Goal: Task Accomplishment & Management: Manage account settings

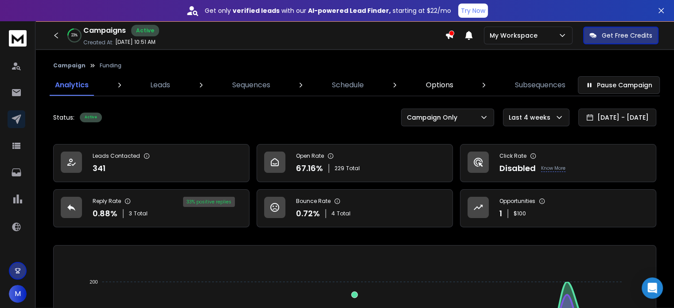
click at [439, 85] on p "Options" at bounding box center [439, 85] width 27 height 11
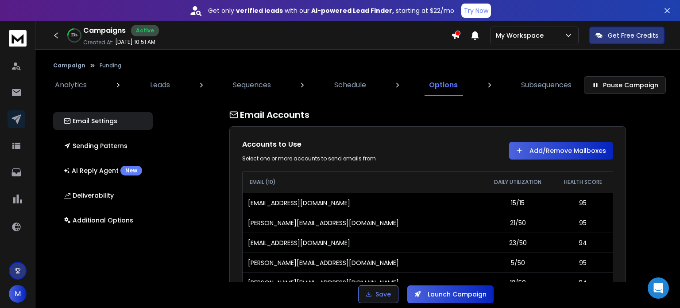
click at [628, 117] on div "Email Accounts Accounts to Use Select one or more accounts to send emails from …" at bounding box center [433, 195] width 533 height 173
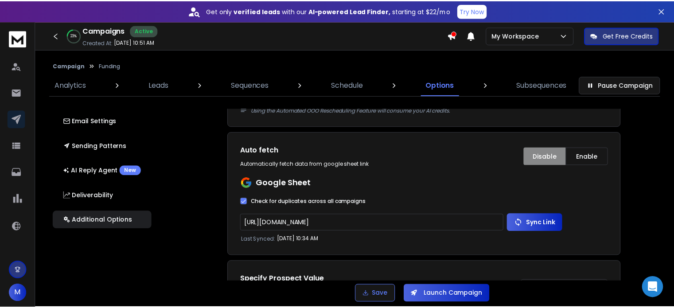
scroll to position [1753, 0]
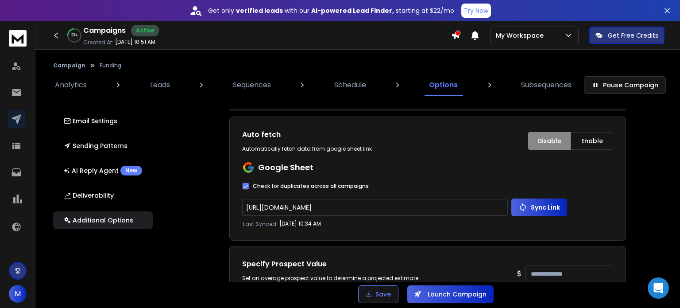
click at [537, 203] on p "Sync Link" at bounding box center [545, 207] width 29 height 9
click at [156, 87] on p "Leads" at bounding box center [160, 85] width 20 height 11
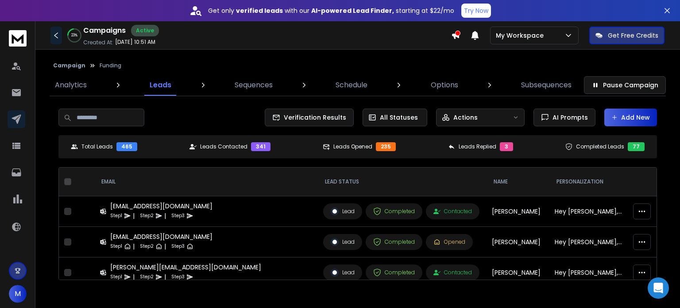
click at [51, 35] on button at bounding box center [57, 36] width 12 height 18
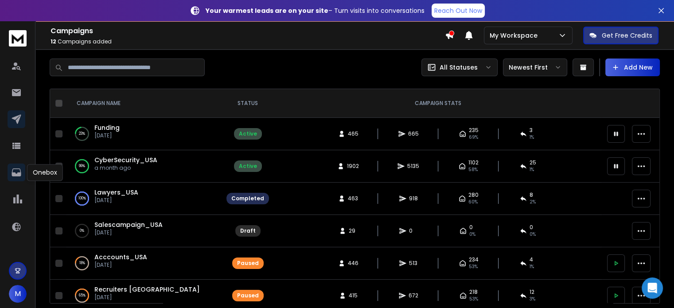
click at [17, 174] on icon at bounding box center [16, 172] width 9 height 8
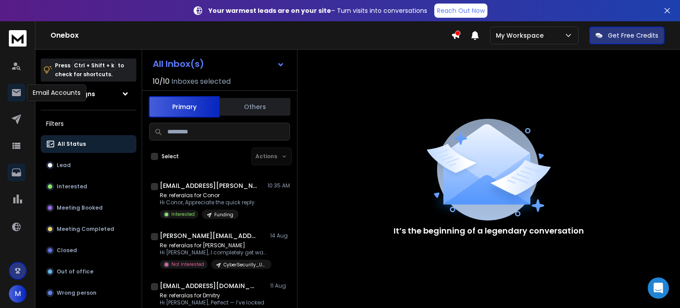
click at [19, 94] on icon at bounding box center [16, 92] width 9 height 7
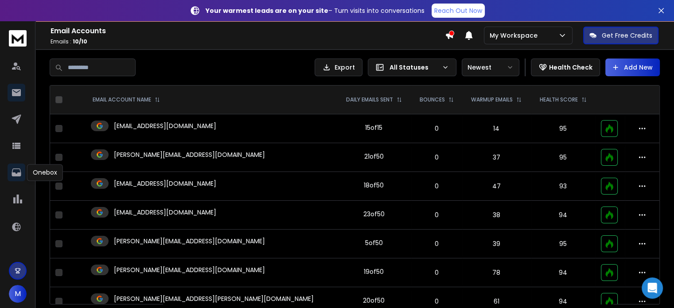
click at [23, 174] on link at bounding box center [17, 172] width 18 height 18
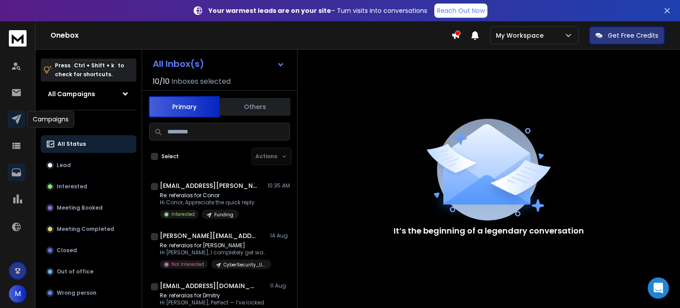
click at [19, 120] on icon at bounding box center [16, 119] width 11 height 11
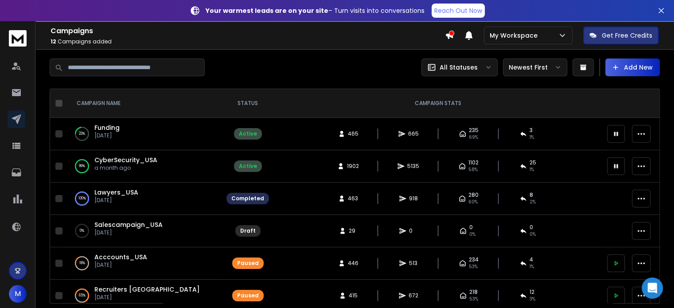
click at [529, 130] on span "3" at bounding box center [530, 130] width 3 height 7
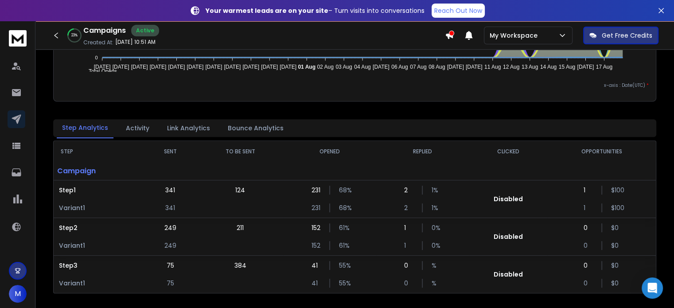
scroll to position [323, 0]
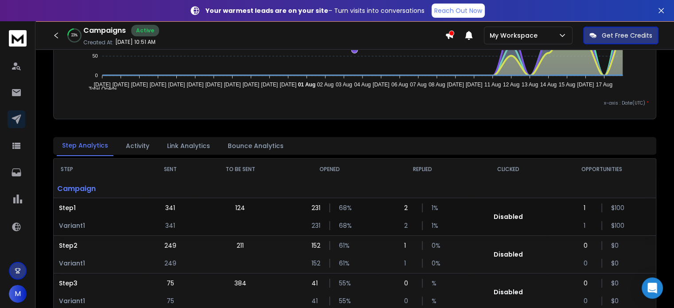
click at [365, 210] on div "231 68 % 231 68 %" at bounding box center [330, 216] width 82 height 27
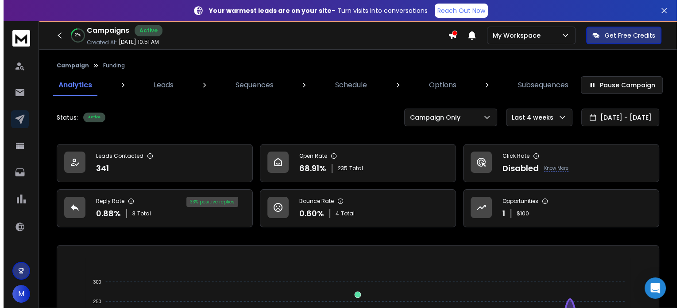
scroll to position [0, 0]
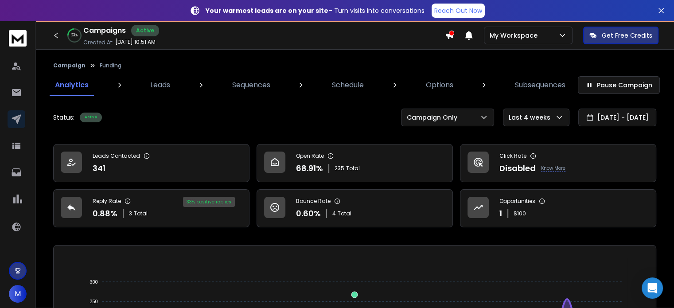
click at [165, 205] on link "Reply Rate 0.88 % 3 Total 33 % positive replies" at bounding box center [151, 208] width 196 height 38
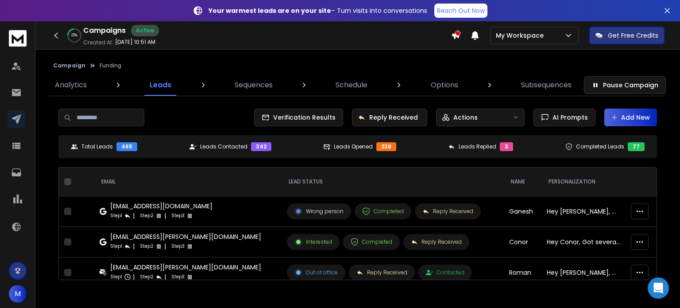
click at [154, 179] on th "EMAIL" at bounding box center [187, 181] width 187 height 29
click at [212, 216] on div "ganesh.venkatesh@up42.com Step 1 | Step 2 | Step 3" at bounding box center [188, 211] width 177 height 19
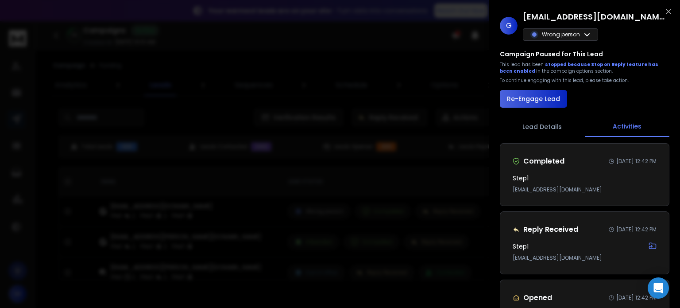
click at [638, 125] on button "Activities" at bounding box center [627, 127] width 85 height 20
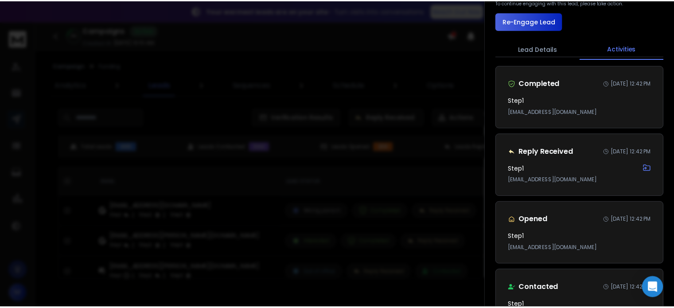
scroll to position [77, 0]
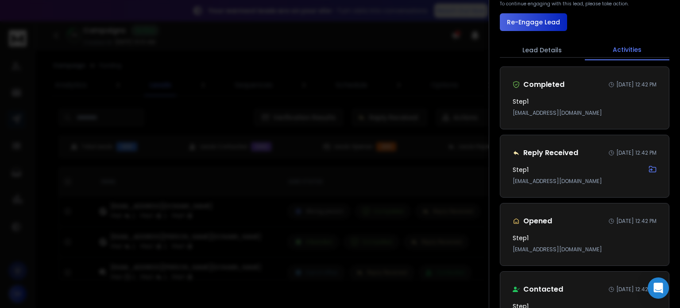
click at [651, 170] on icon at bounding box center [653, 169] width 8 height 8
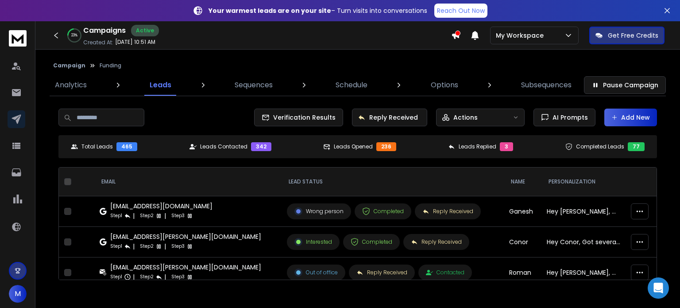
click at [22, 32] on img at bounding box center [18, 38] width 18 height 16
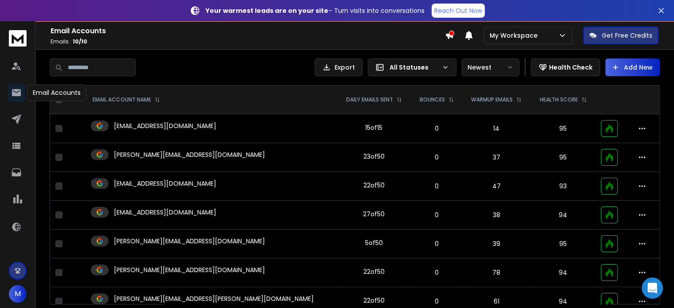
click at [8, 92] on link at bounding box center [17, 93] width 18 height 18
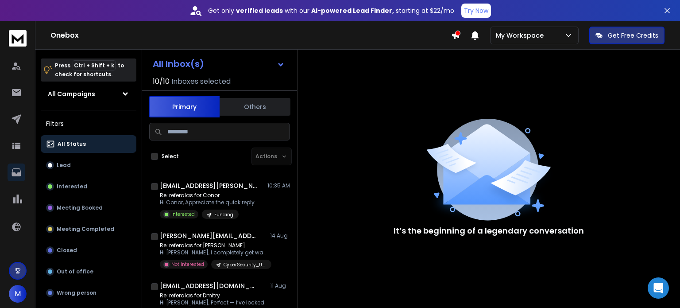
click at [16, 40] on img at bounding box center [18, 38] width 18 height 16
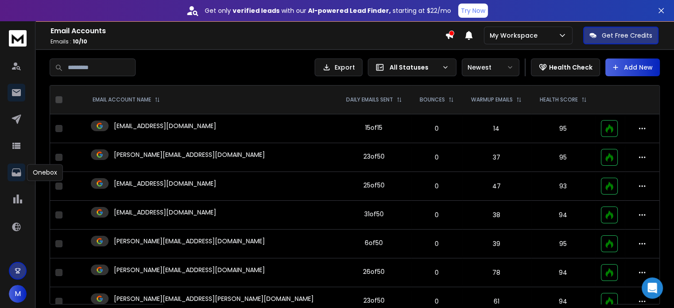
click at [13, 169] on icon at bounding box center [16, 172] width 9 height 8
